Goal: Find specific page/section: Find specific page/section

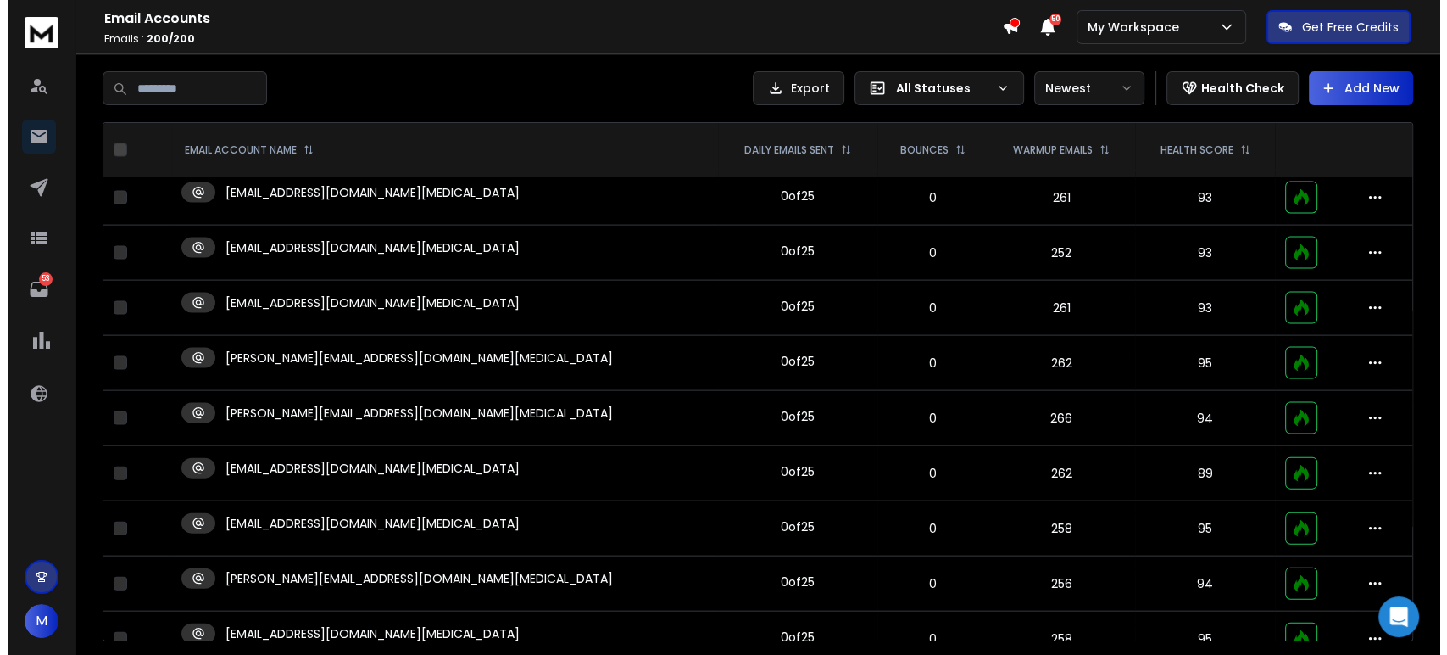
scroll to position [10554, 0]
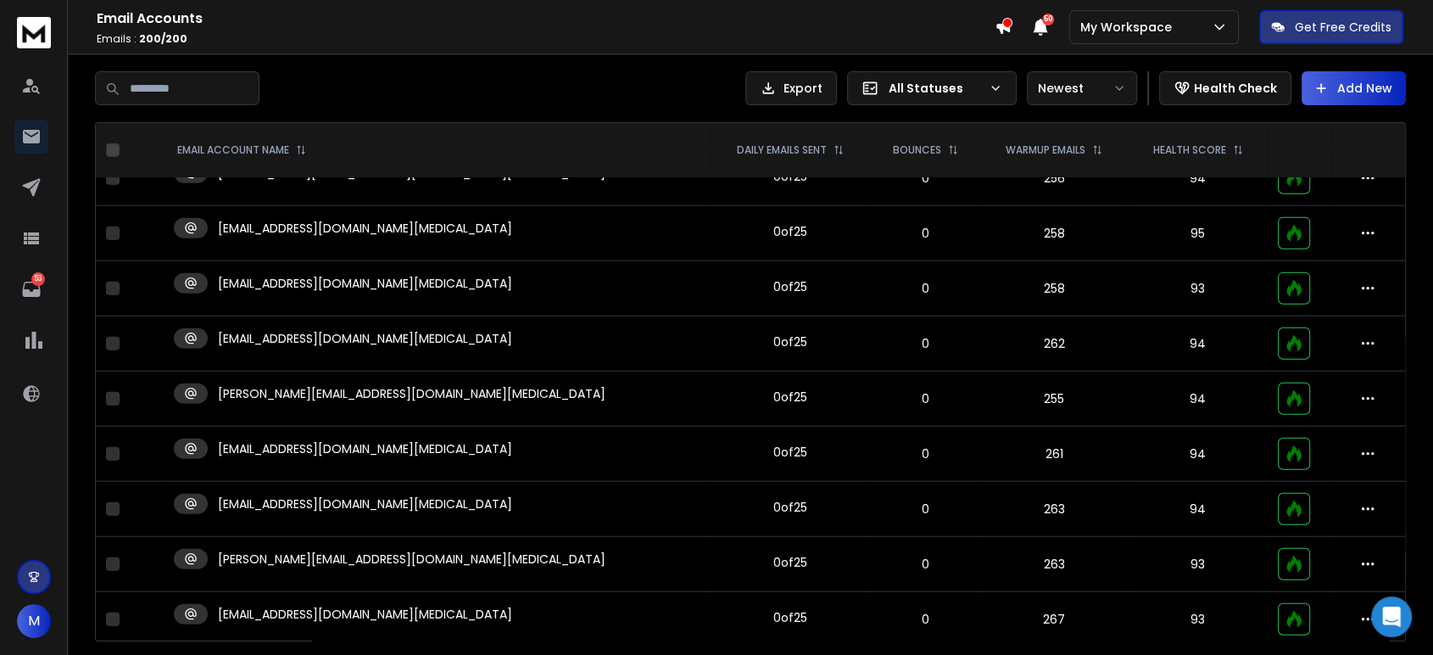
click at [498, 438] on div "christian@coregenome.icu" at bounding box center [437, 448] width 527 height 20
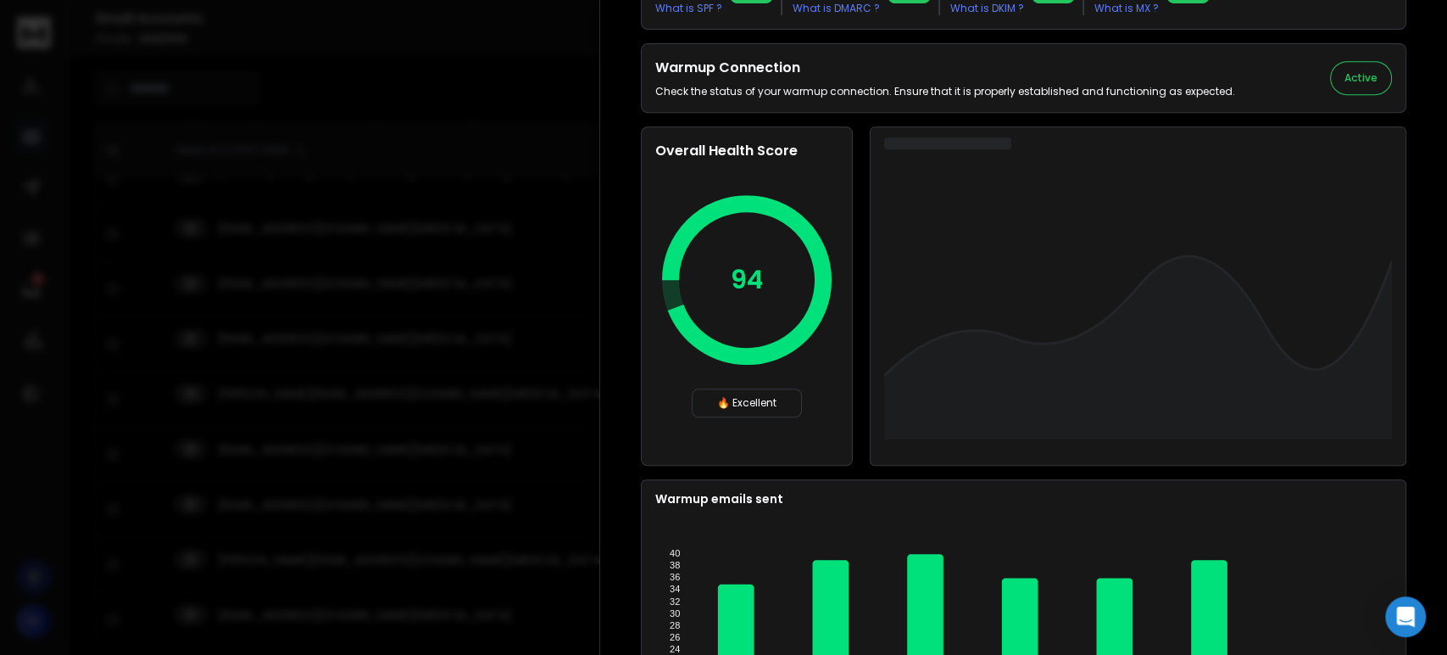
scroll to position [443, 0]
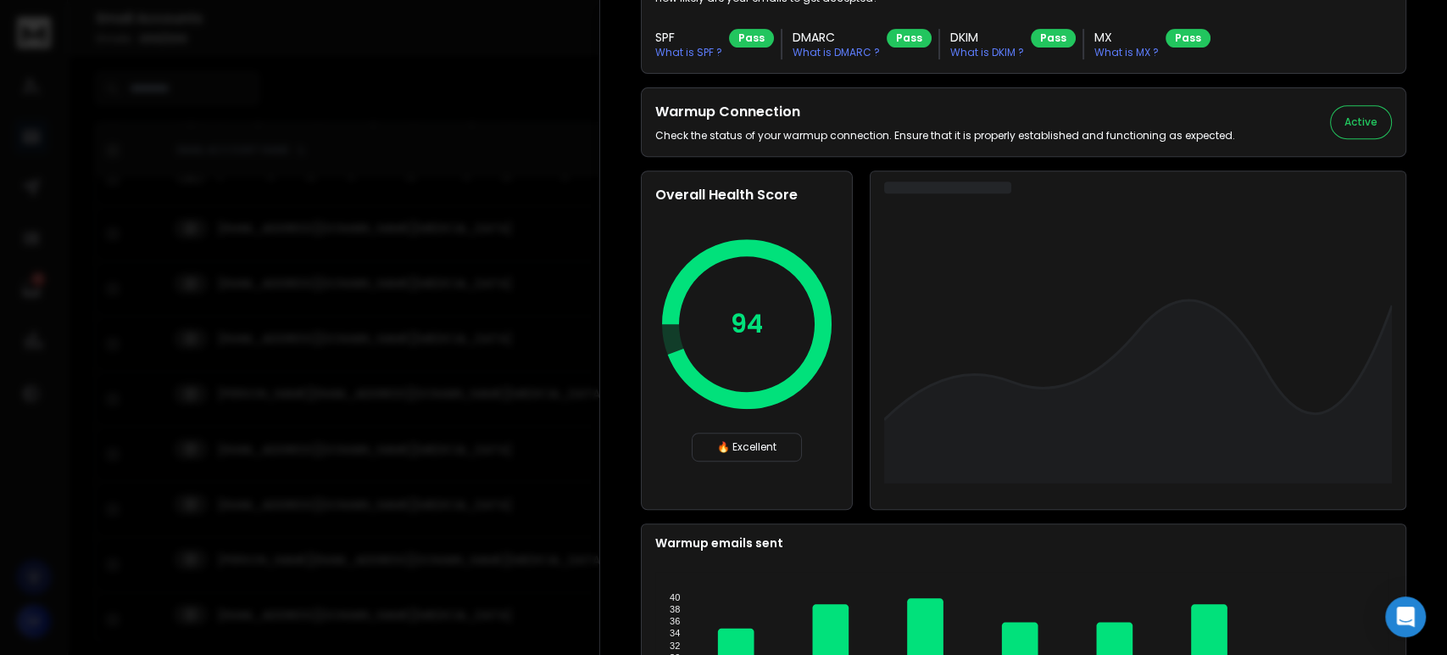
click at [414, 349] on div at bounding box center [723, 327] width 1447 height 655
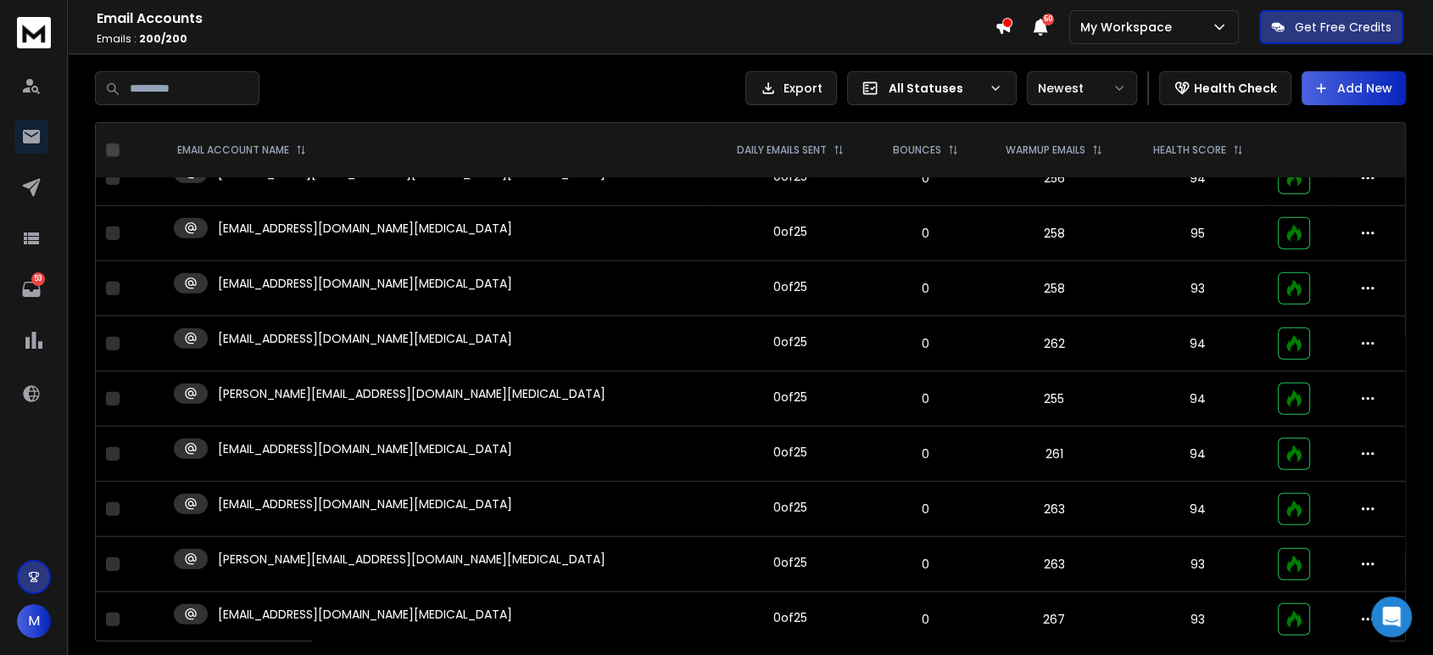
click at [710, 291] on tr "carloz@corelift.icu 0 of 25 0 258 93" at bounding box center [750, 288] width 1309 height 55
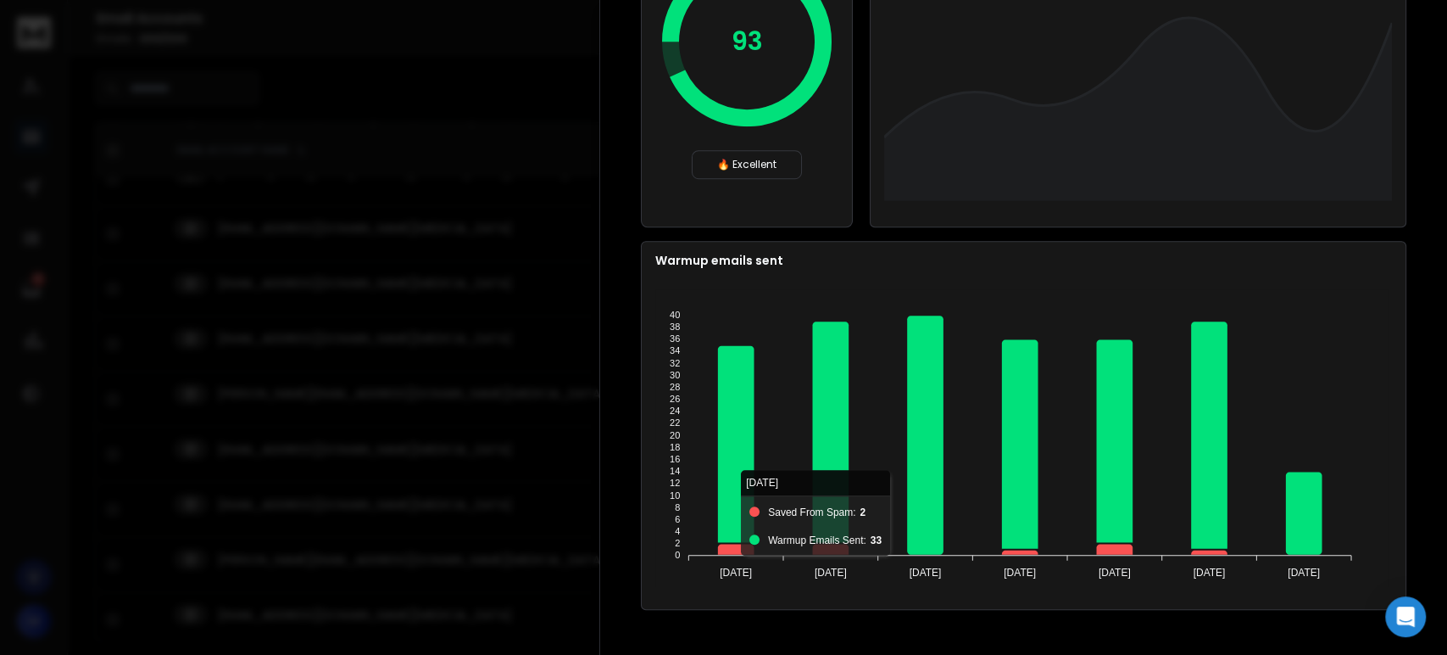
click at [461, 405] on div at bounding box center [723, 327] width 1447 height 655
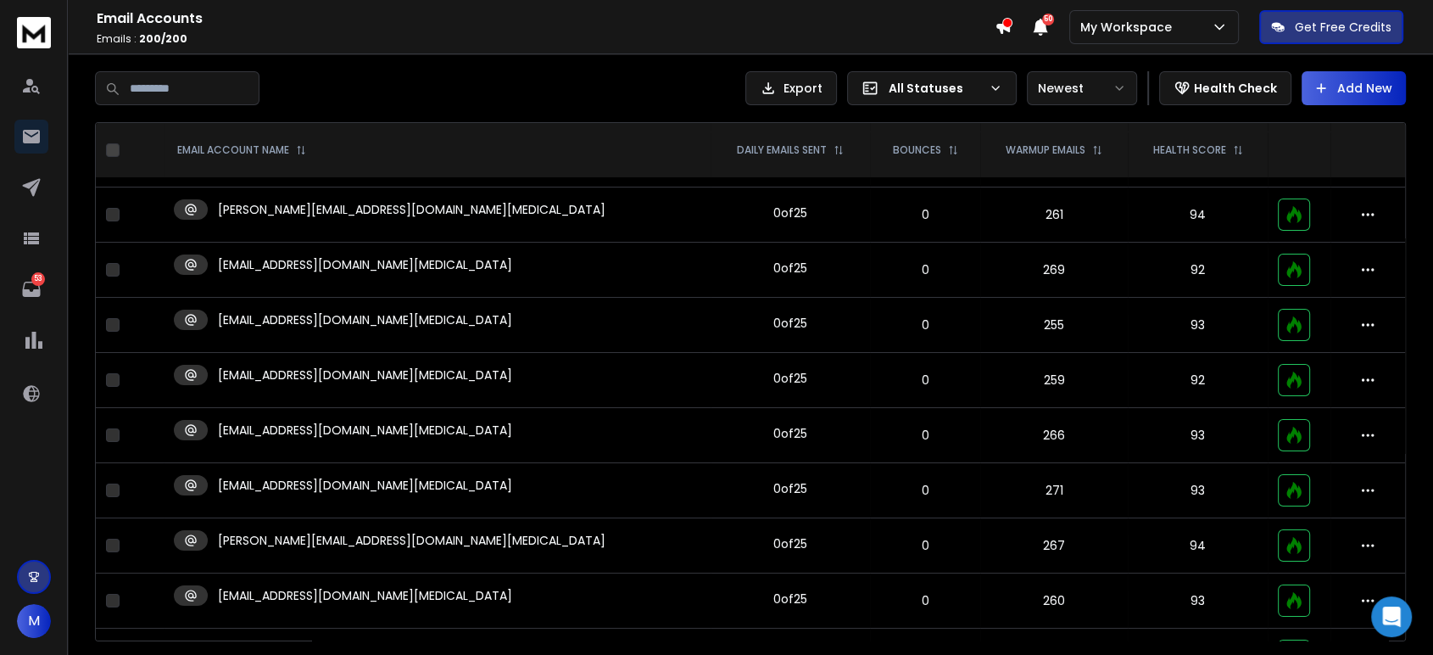
scroll to position [0, 0]
